Goal: Navigation & Orientation: Find specific page/section

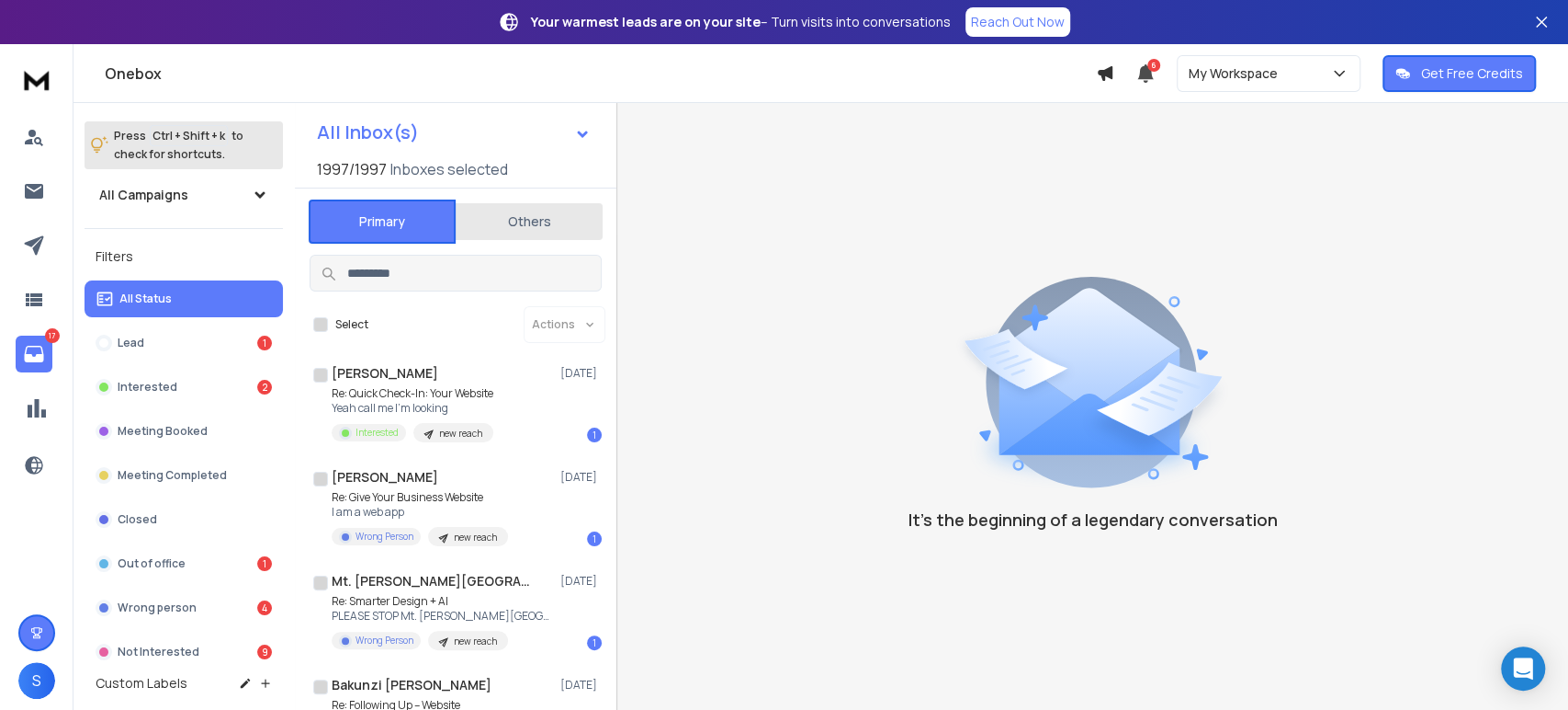
scroll to position [613, 0]
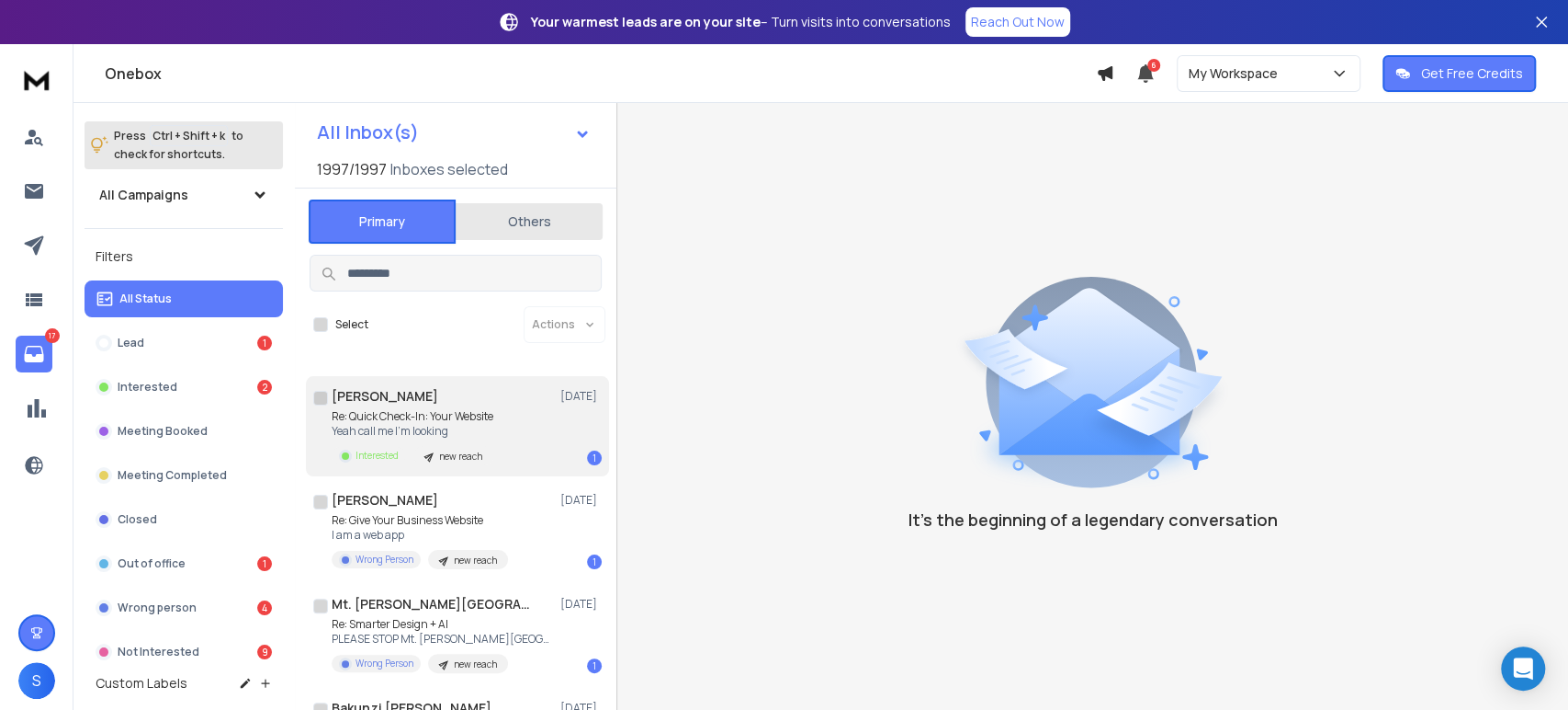
click at [544, 404] on div "[PERSON_NAME] [DATE]" at bounding box center [467, 396] width 270 height 18
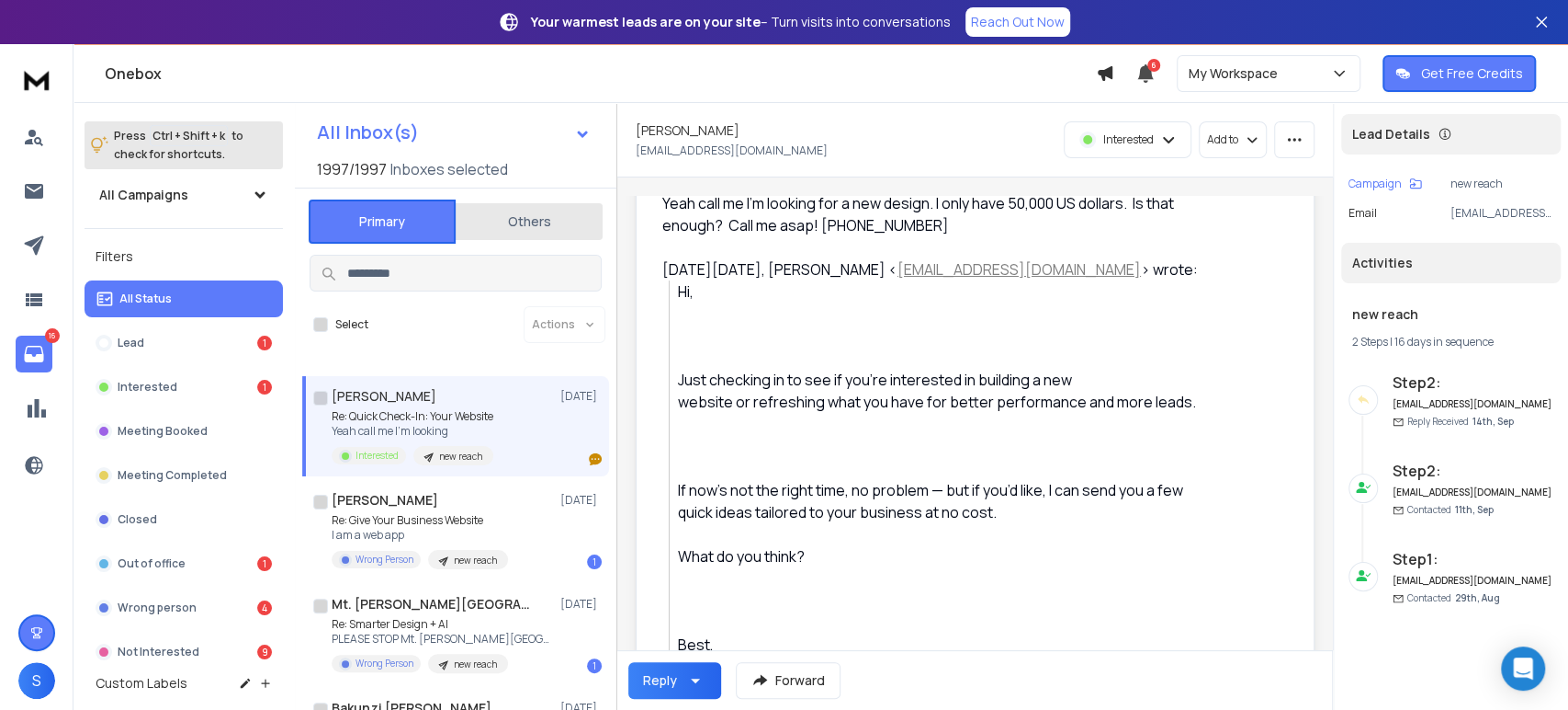
scroll to position [0, 0]
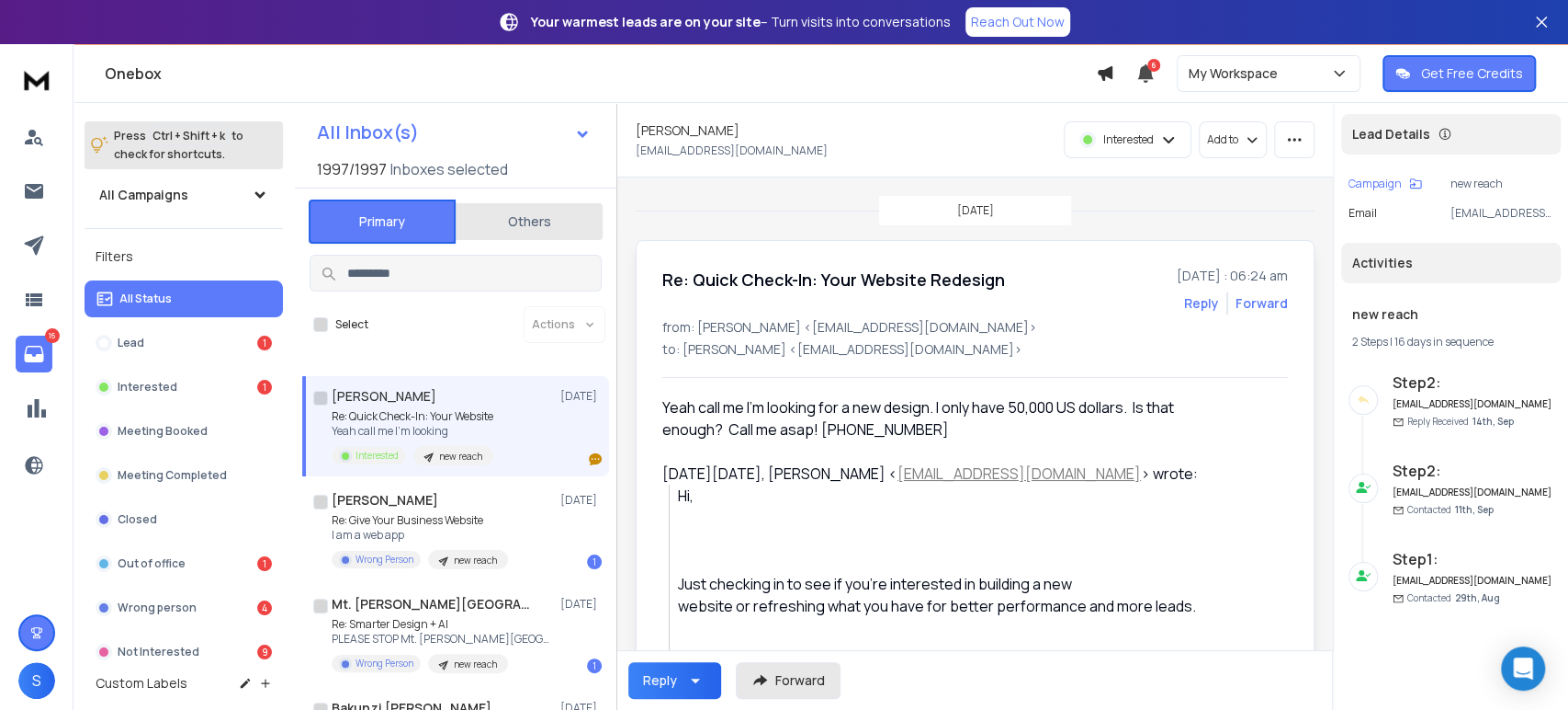
click at [808, 686] on button "Forward" at bounding box center [788, 681] width 105 height 37
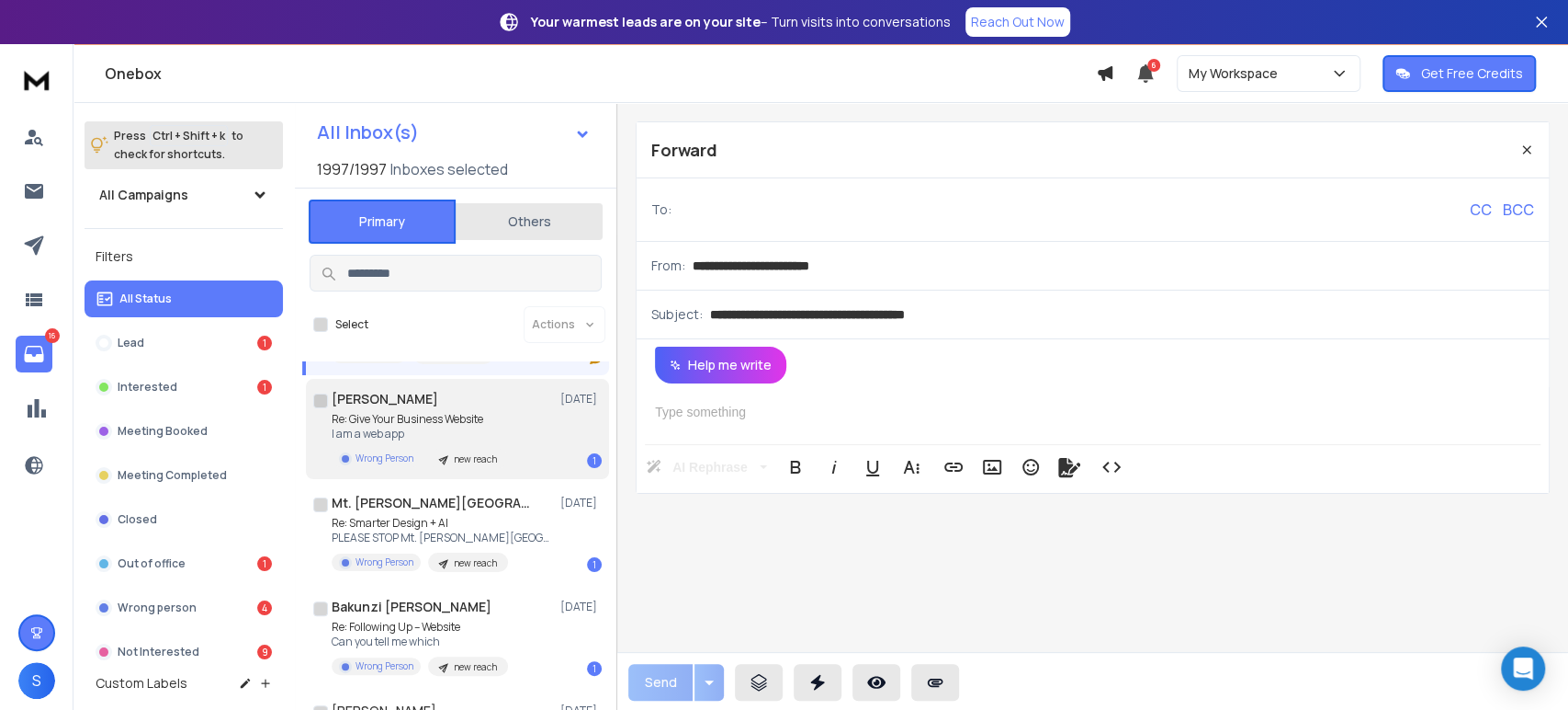
scroll to position [714, 0]
click at [539, 411] on div "Re: Give Your Business Website I am a web app Wrong Person new reach 1" at bounding box center [467, 440] width 270 height 56
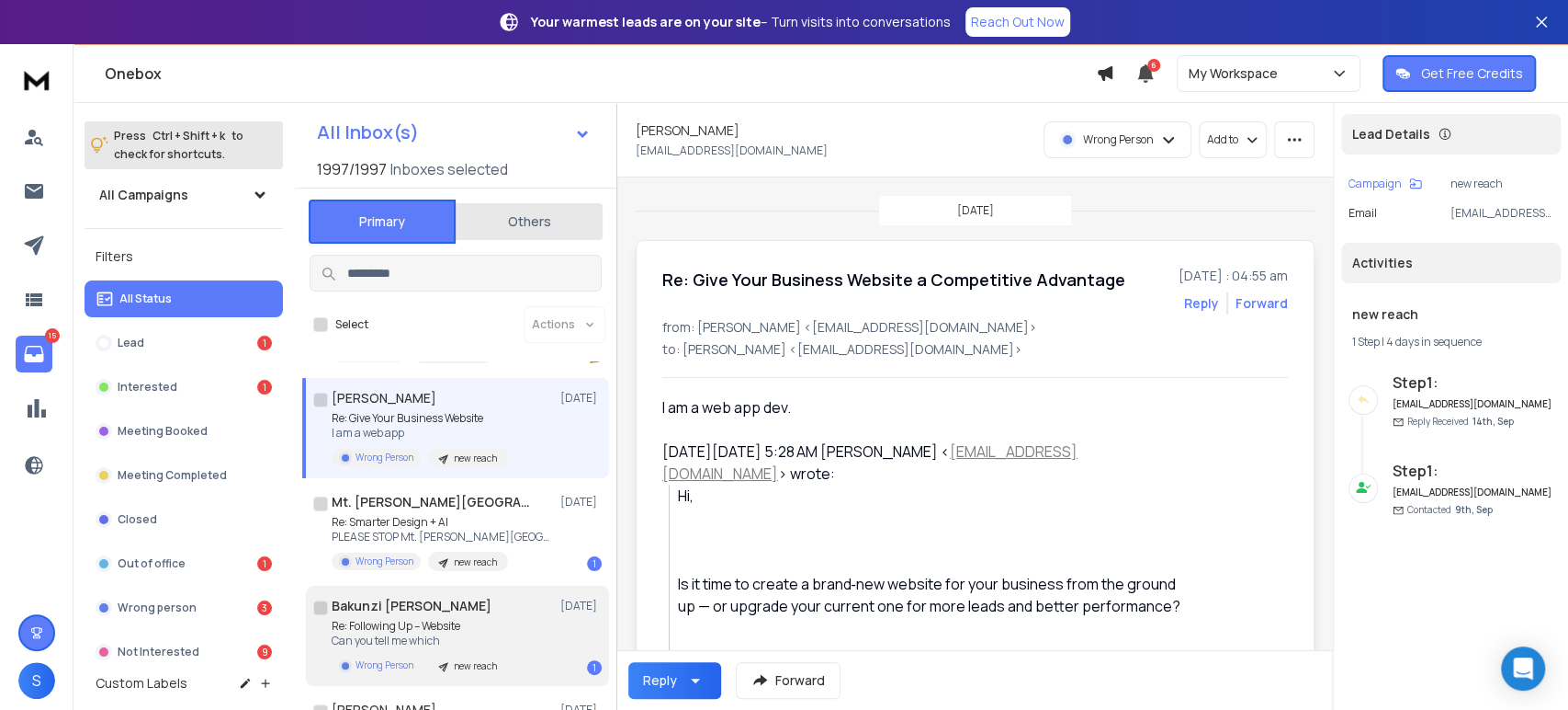
click at [478, 602] on div "Bakunzi Matemane [DATE]" at bounding box center [467, 605] width 270 height 18
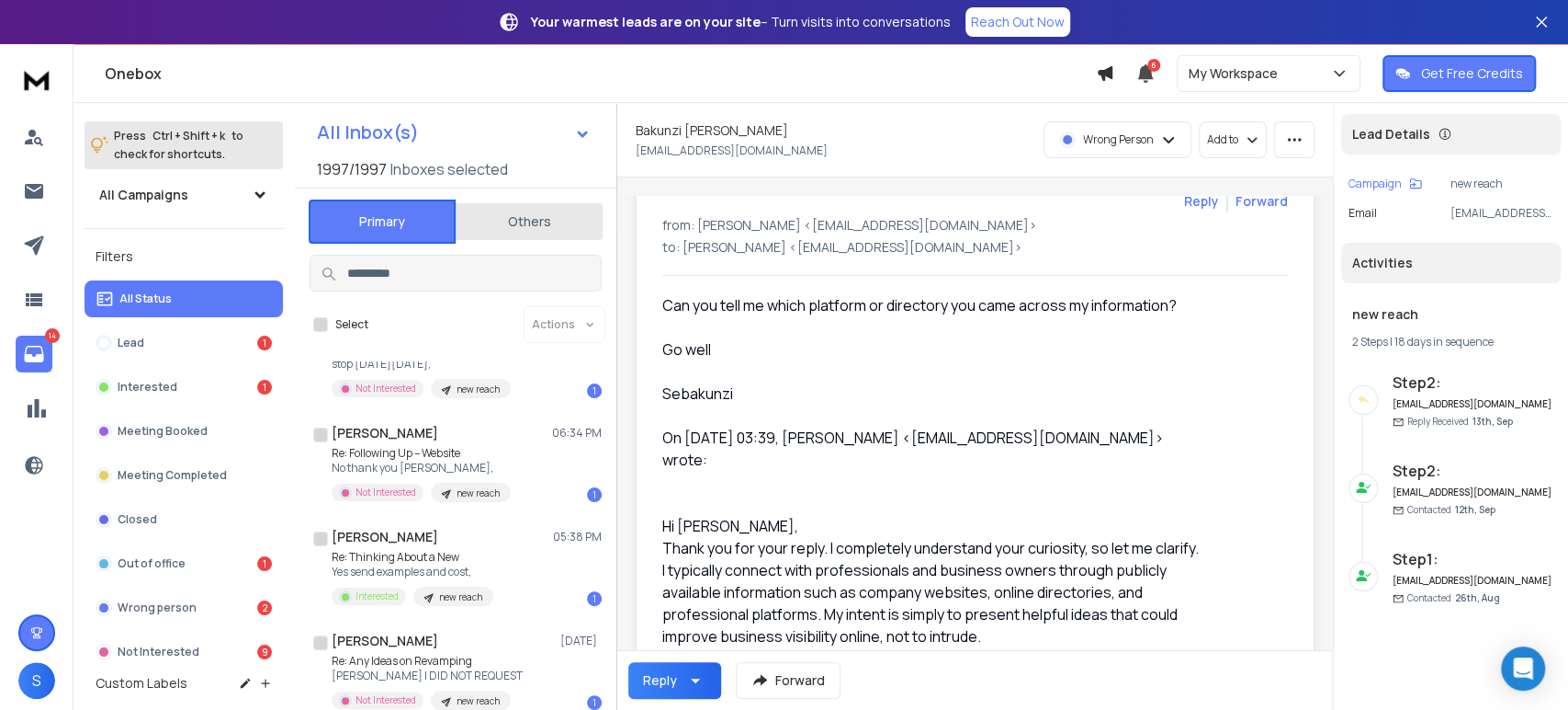
scroll to position [0, 0]
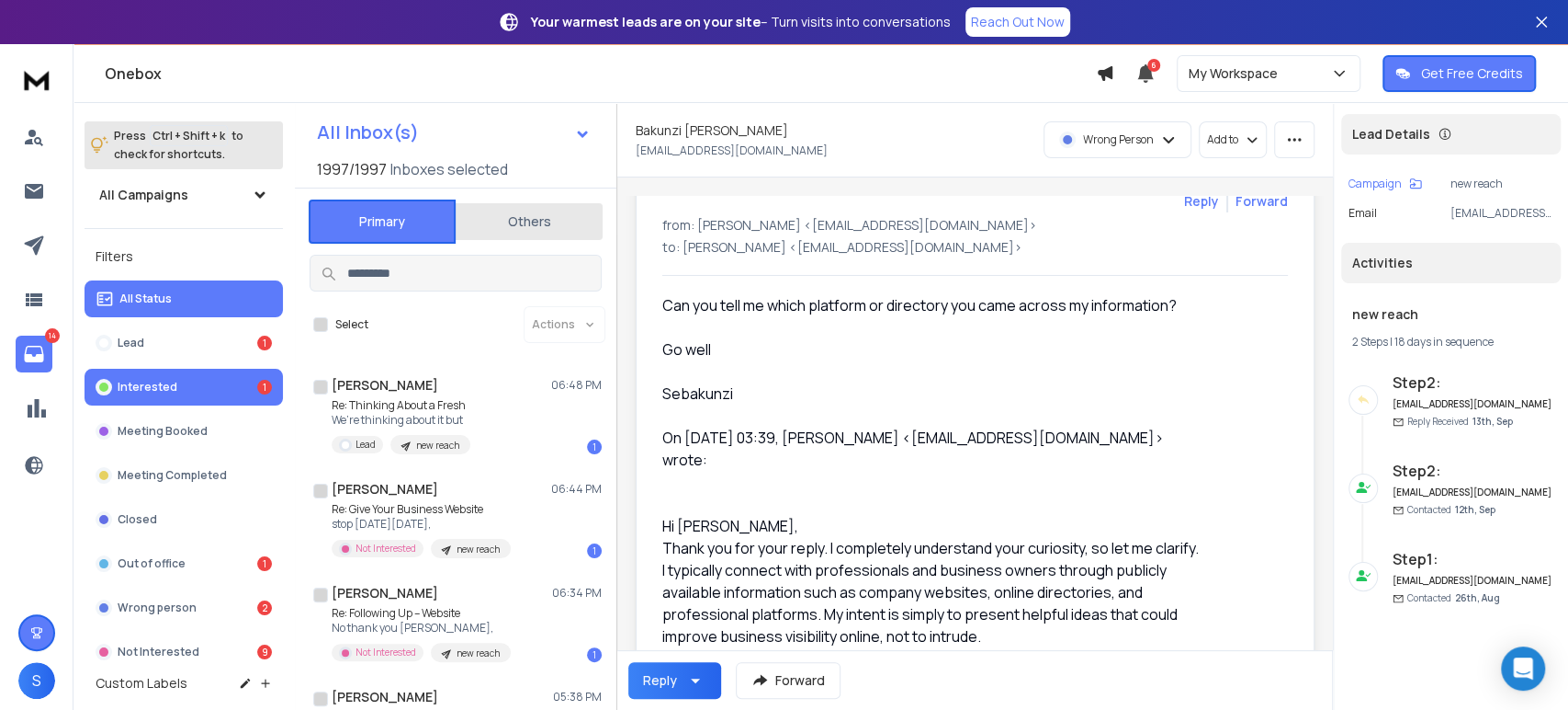
click at [161, 388] on p "Interested" at bounding box center [147, 386] width 59 height 15
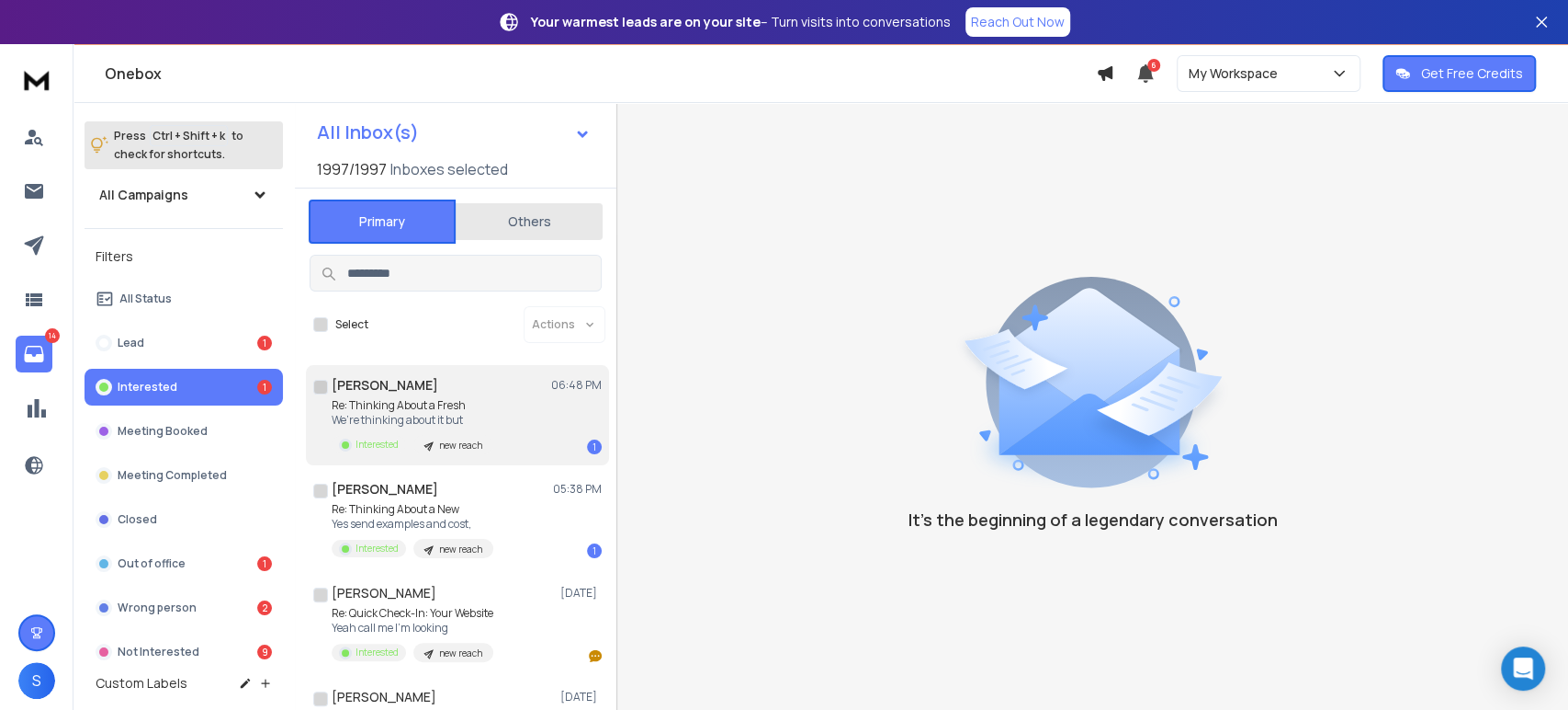
click at [557, 410] on div "Re: Thinking About a Fresh We’re thinking about it but Interested new reach 1" at bounding box center [467, 426] width 270 height 56
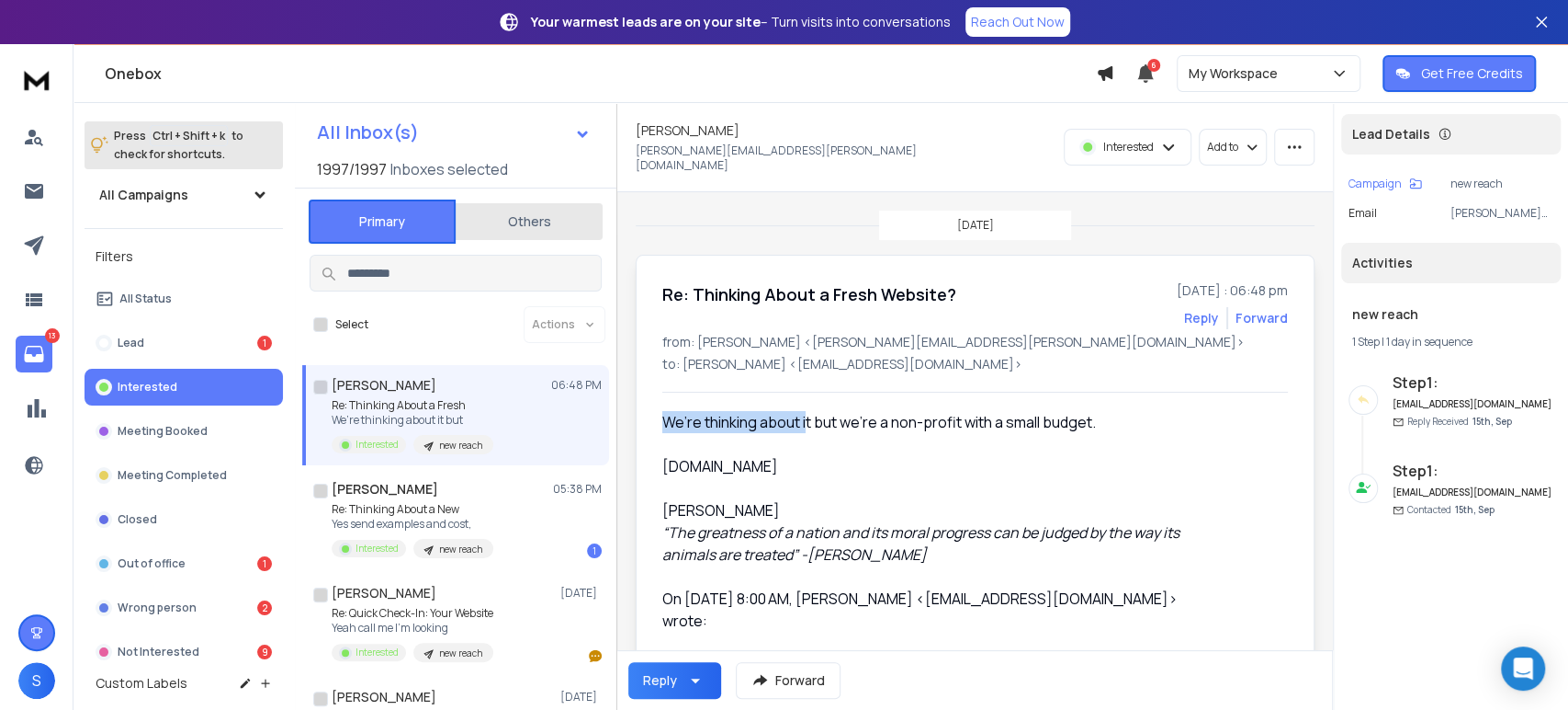
drag, startPoint x: 662, startPoint y: 408, endPoint x: 808, endPoint y: 411, distance: 146.0
click at [812, 433] on div at bounding box center [930, 444] width 537 height 22
drag, startPoint x: 757, startPoint y: 407, endPoint x: 1035, endPoint y: 410, distance: 278.0
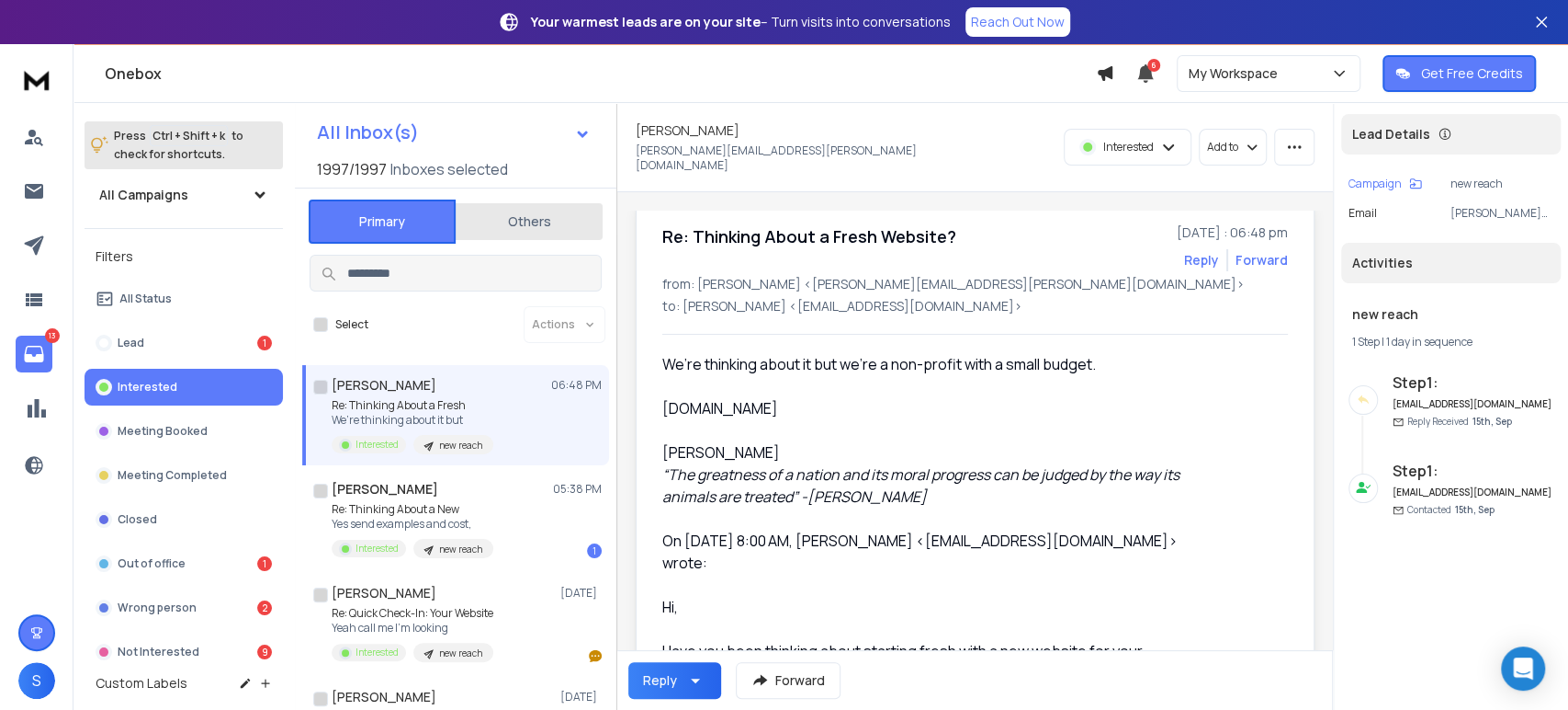
scroll to position [102, 0]
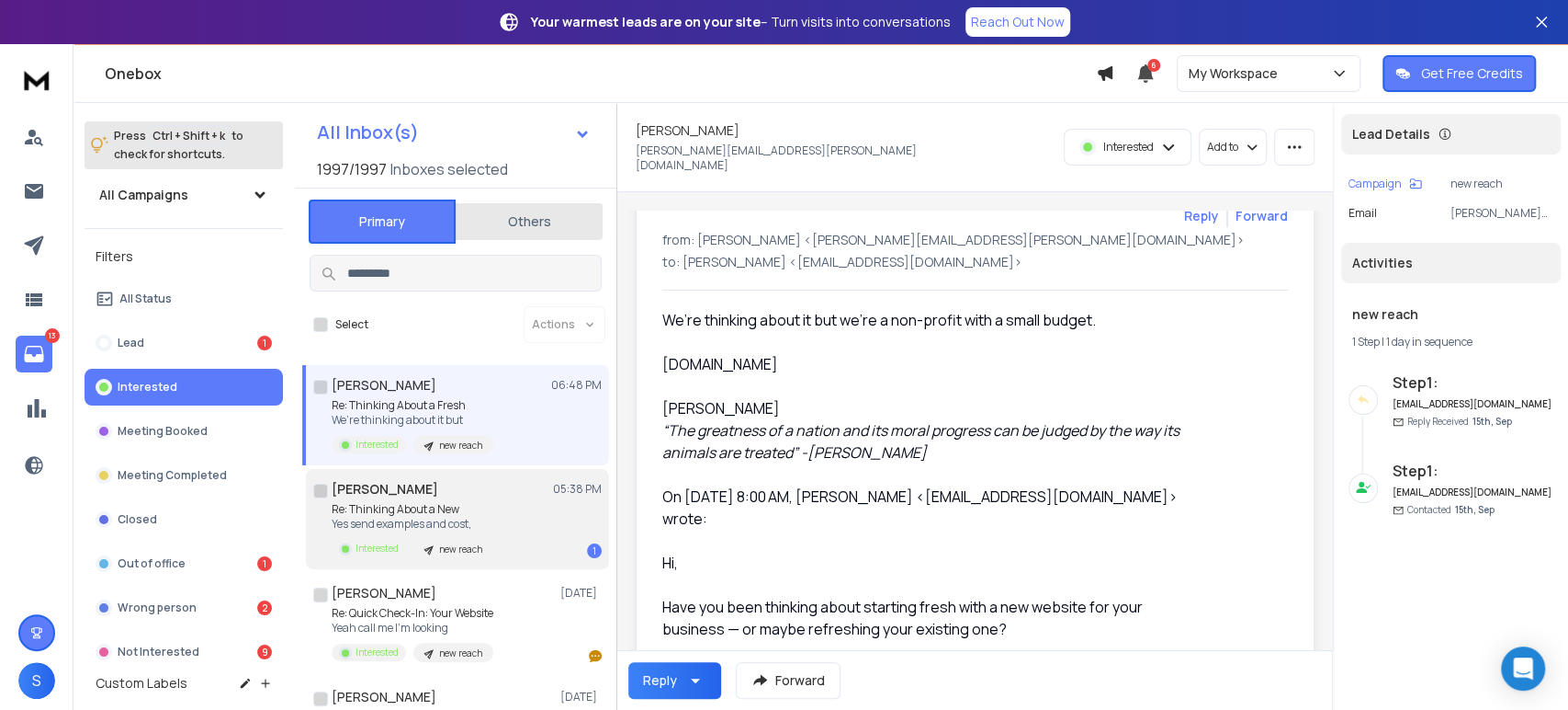
click at [537, 491] on div "[PERSON_NAME] 05:38 PM" at bounding box center [467, 488] width 270 height 18
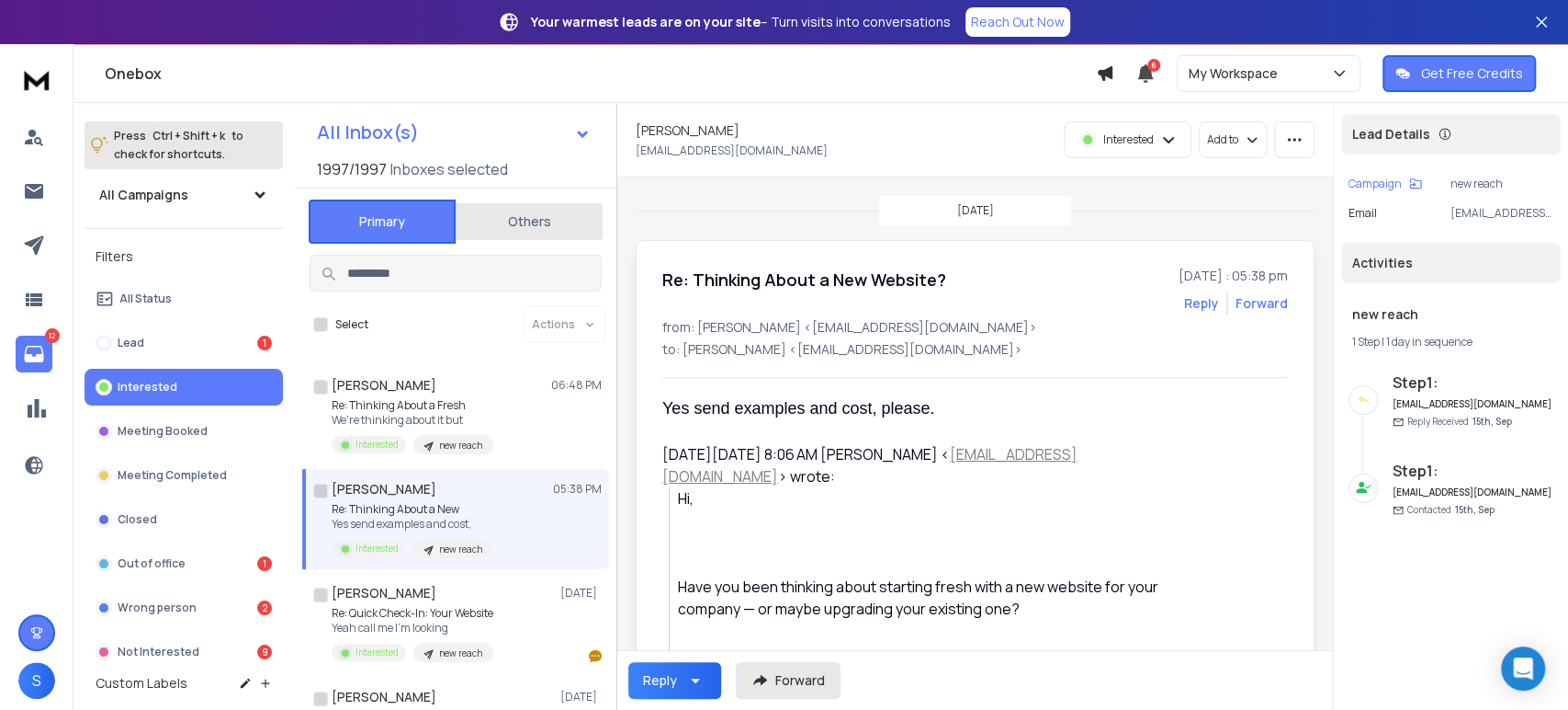
click at [799, 681] on button "Forward" at bounding box center [788, 681] width 105 height 37
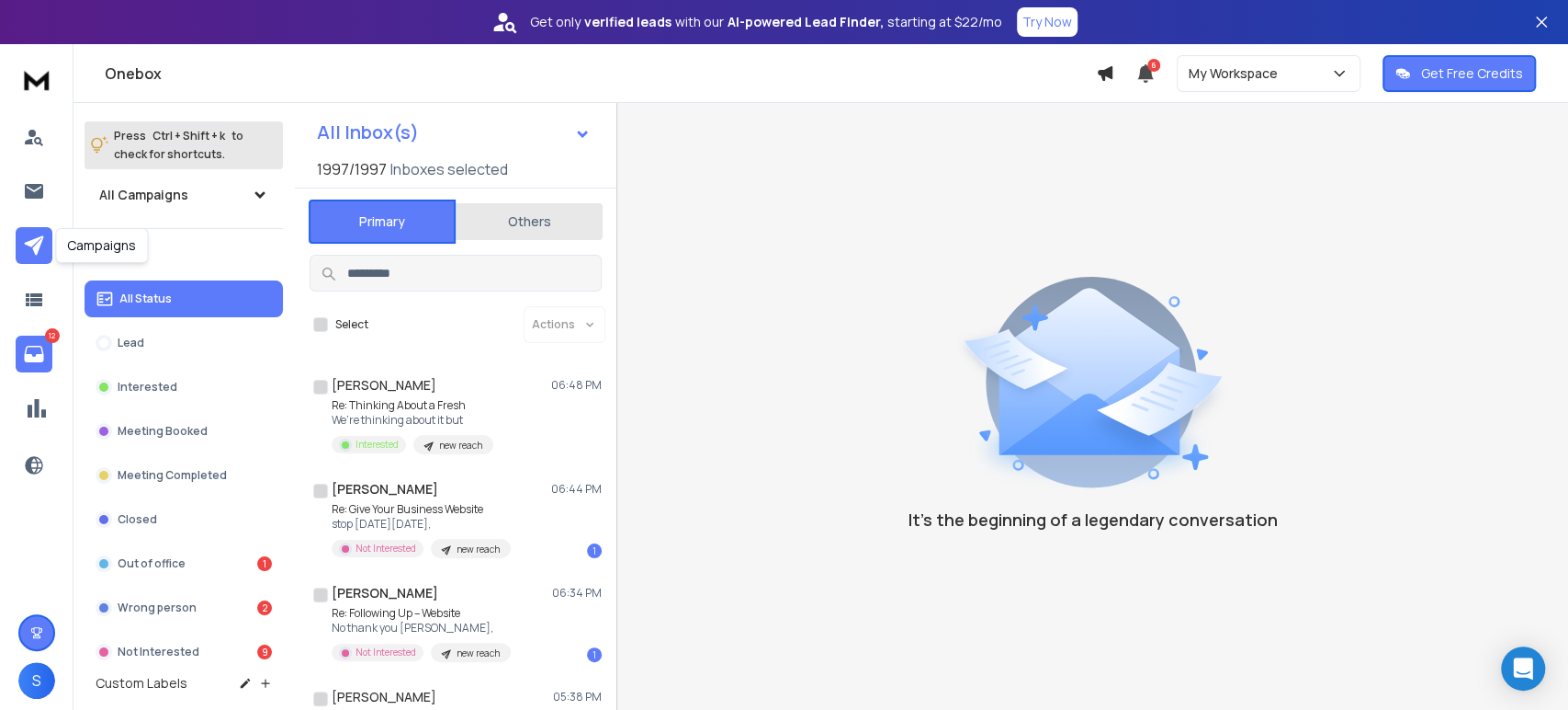
click at [35, 247] on icon at bounding box center [34, 245] width 19 height 19
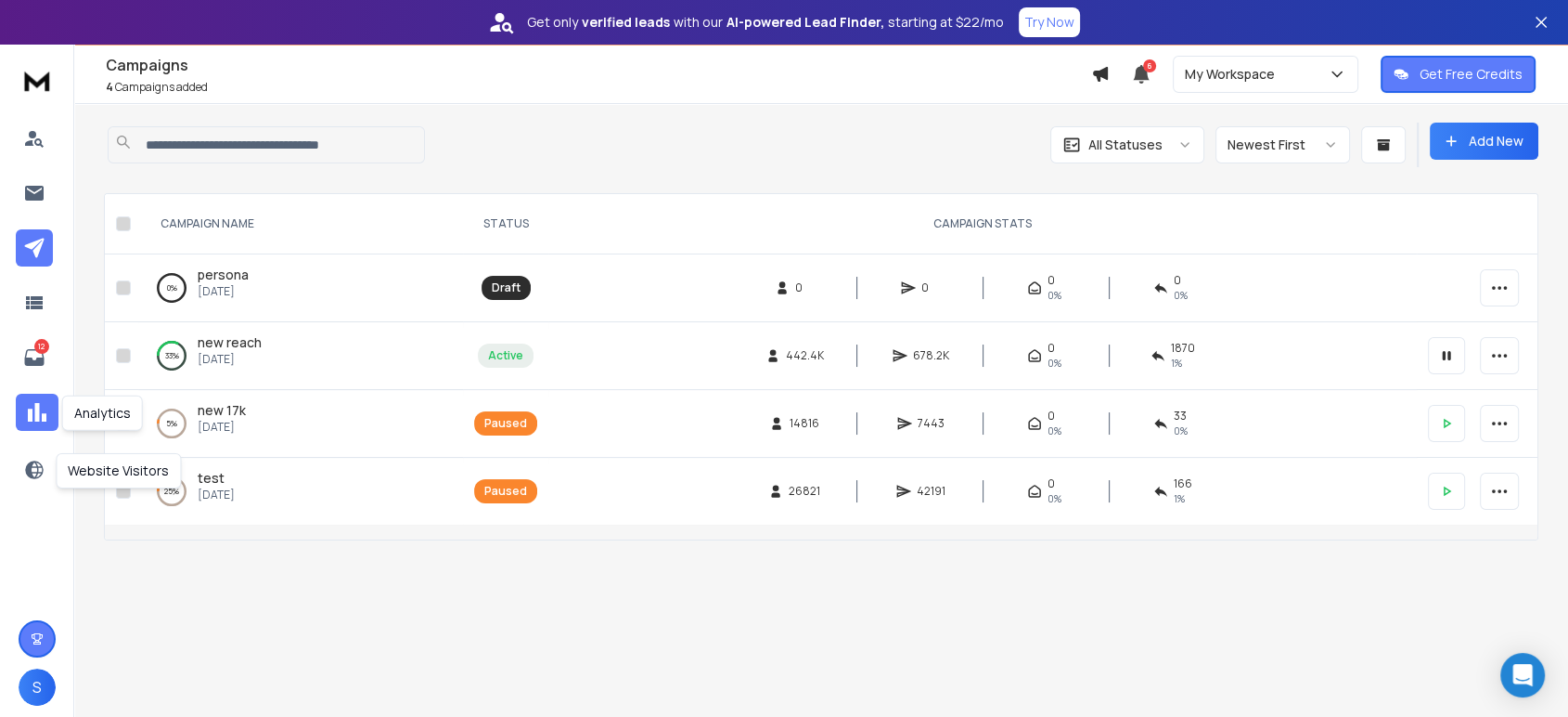
click at [32, 416] on icon at bounding box center [37, 412] width 27 height 28
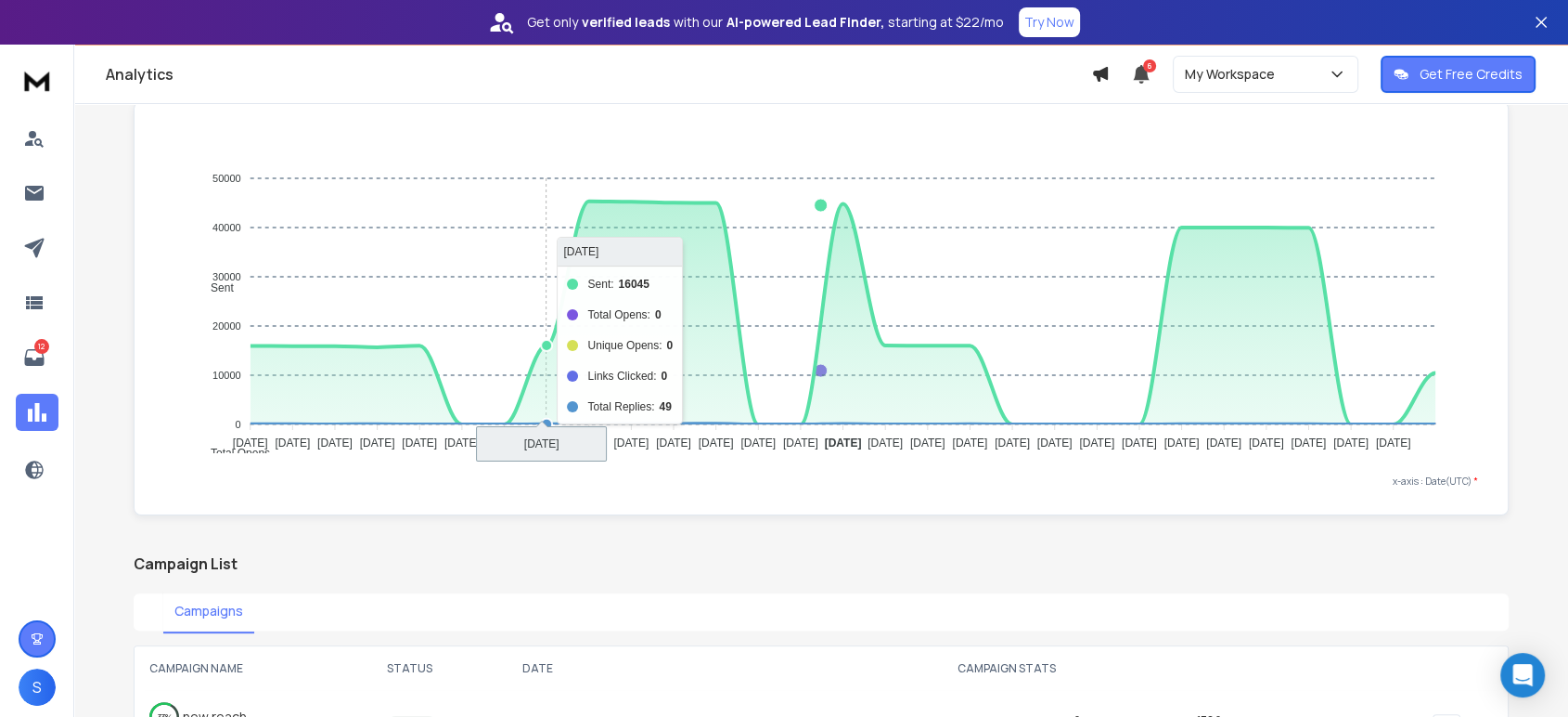
scroll to position [375, 0]
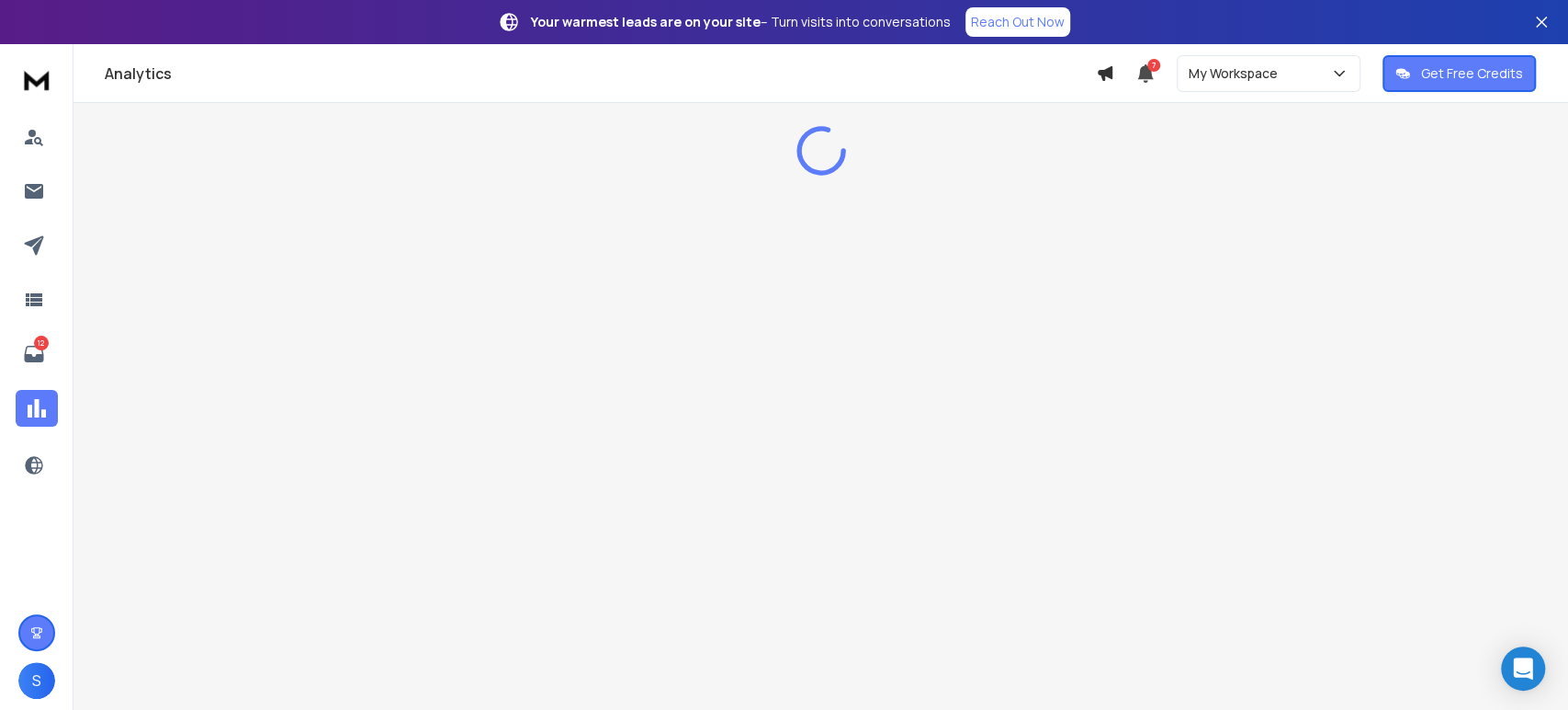
click at [1538, 20] on icon at bounding box center [1542, 21] width 17 height 17
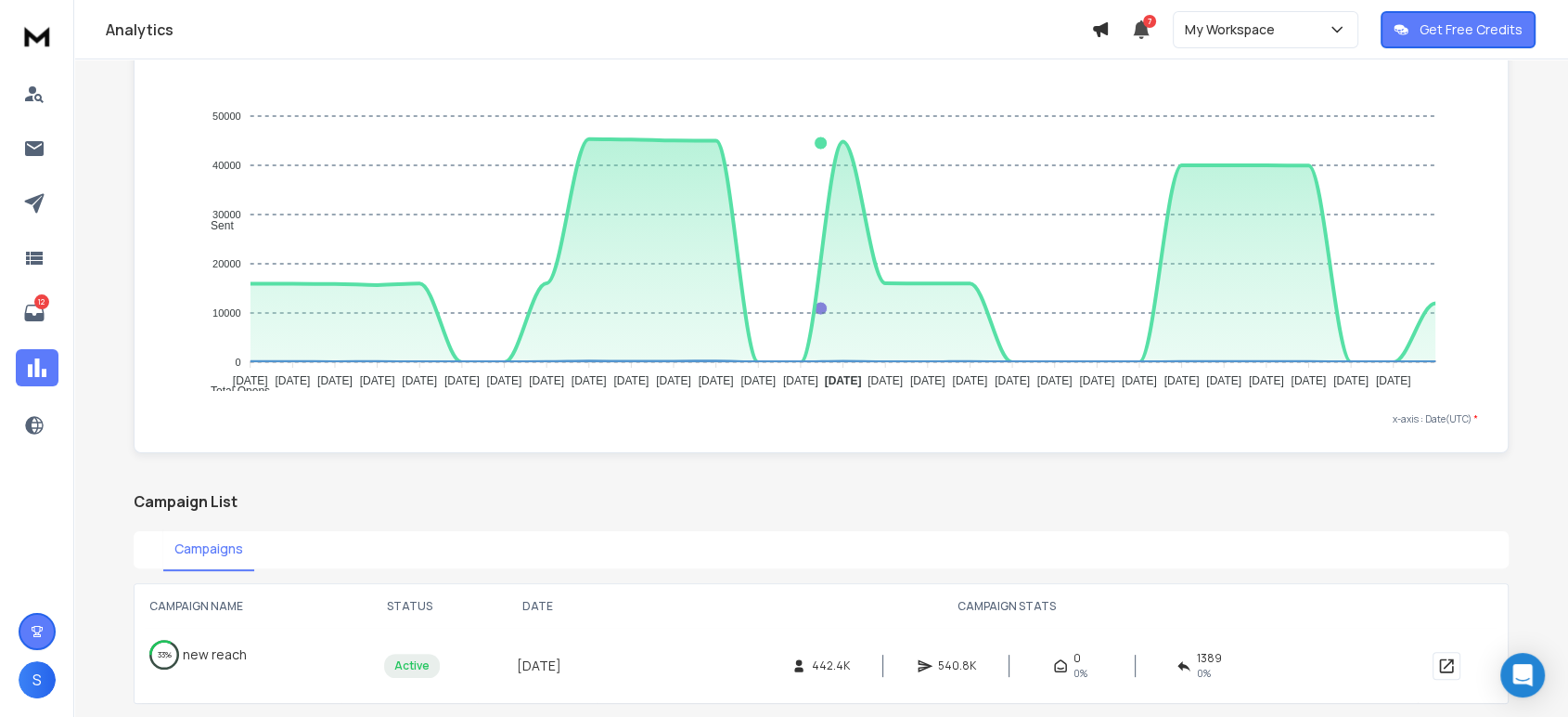
scroll to position [330, 0]
